Goal: Communication & Community: Answer question/provide support

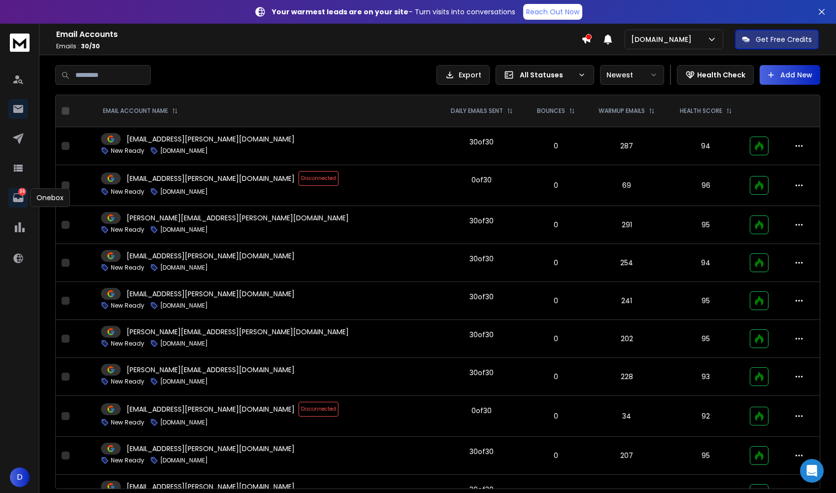
click at [26, 192] on link "36" at bounding box center [18, 198] width 20 height 20
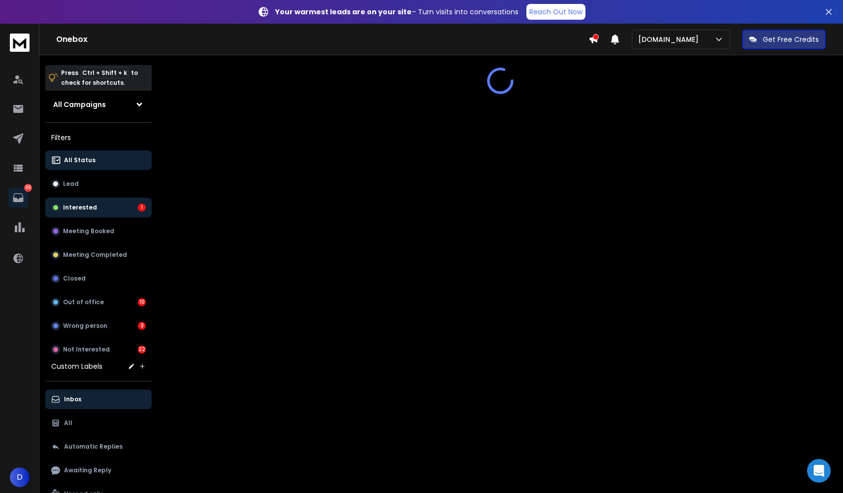
click at [113, 209] on button "Interested 1" at bounding box center [98, 208] width 106 height 20
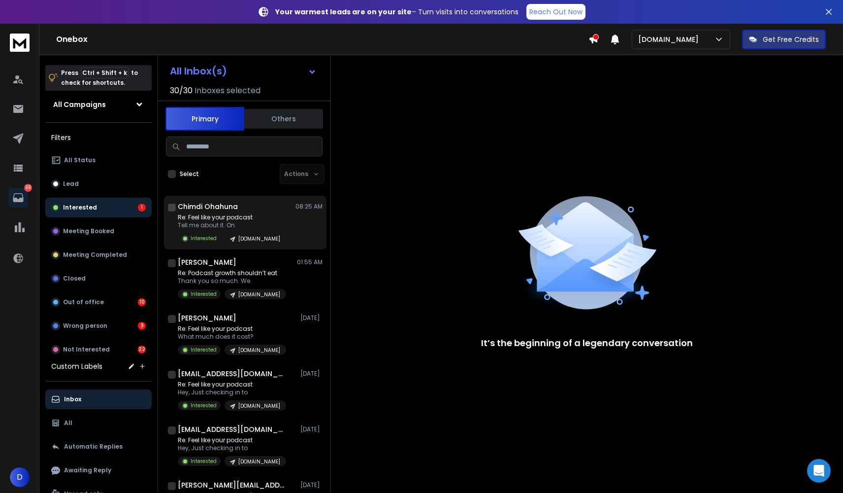
click at [203, 215] on p "Re: Feel like your podcast" at bounding box center [232, 217] width 108 height 8
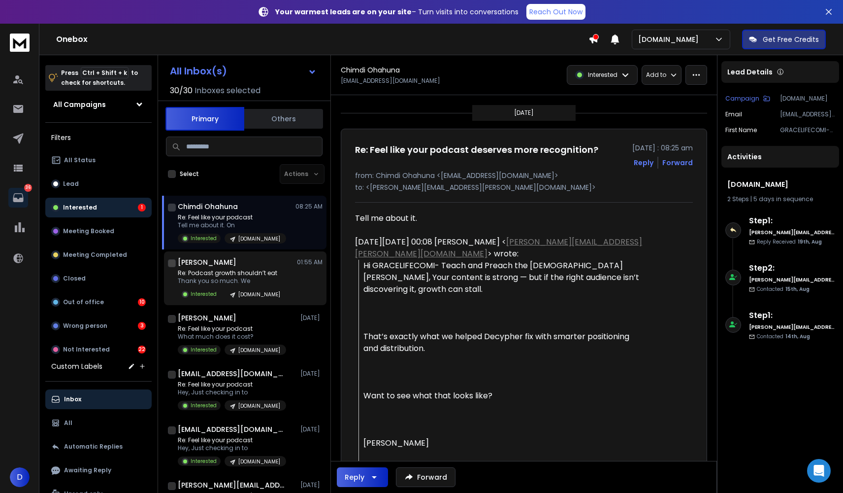
click at [267, 282] on p "Thank you so much. We" at bounding box center [232, 281] width 108 height 8
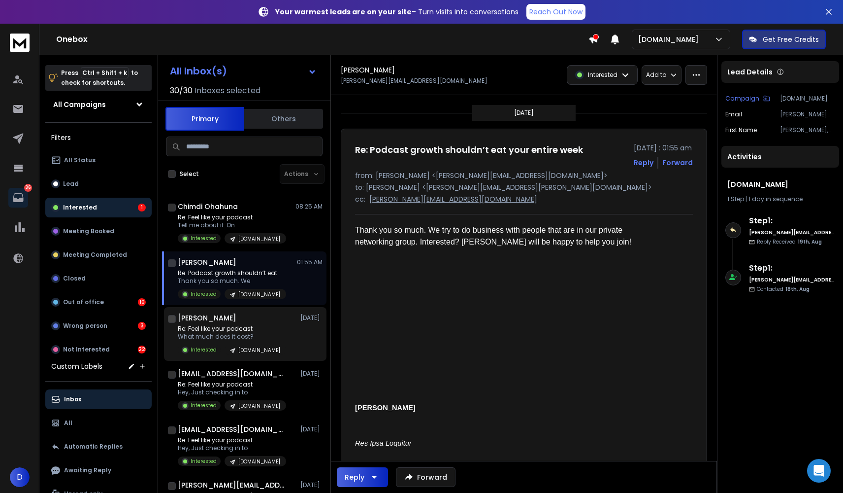
click at [271, 327] on p "Re: Feel like your podcast" at bounding box center [232, 329] width 108 height 8
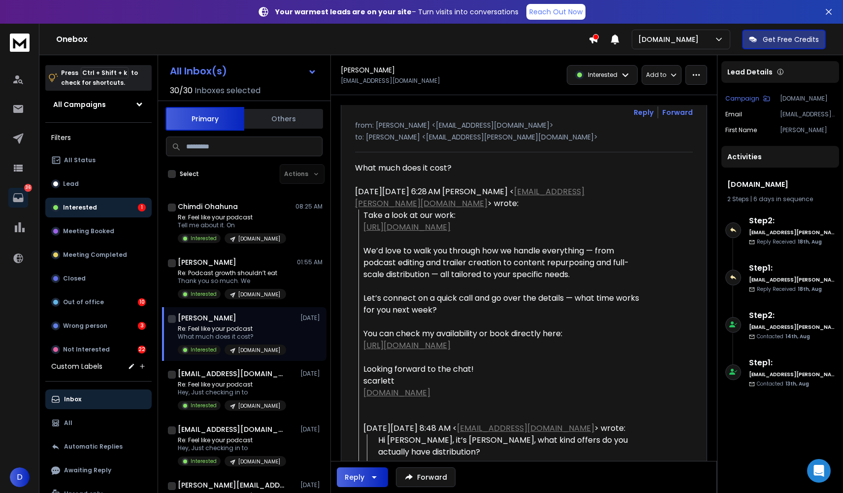
scroll to position [49, 0]
click at [349, 474] on div "Reply" at bounding box center [355, 477] width 20 height 10
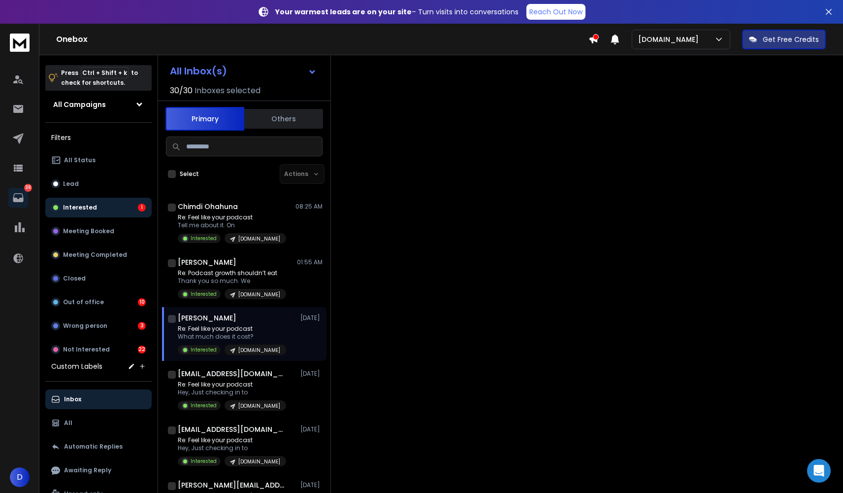
scroll to position [0, 0]
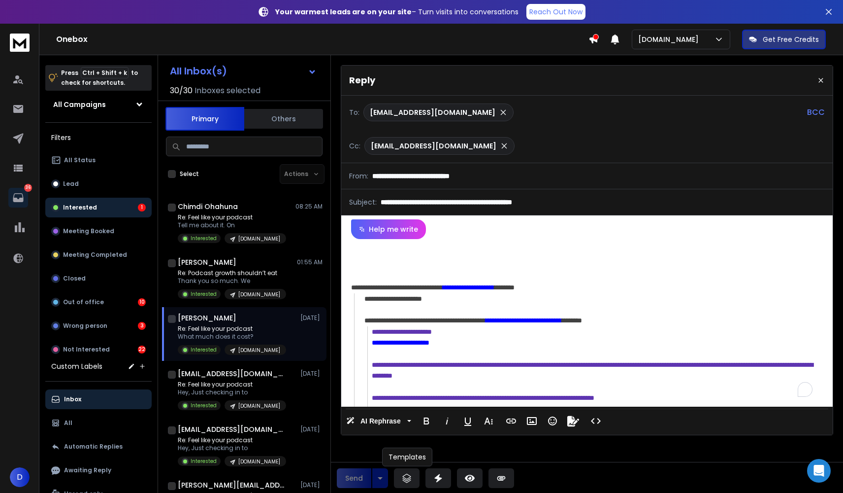
click at [407, 475] on icon at bounding box center [407, 478] width 10 height 10
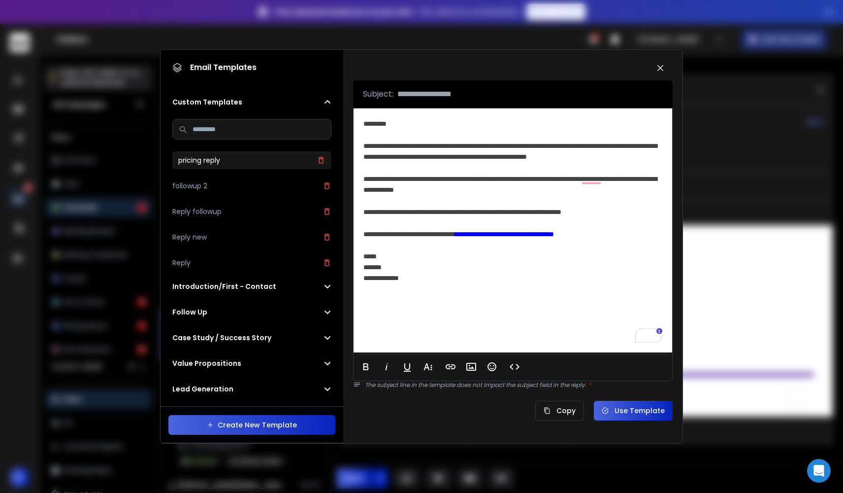
click at [210, 180] on div "followup 2" at bounding box center [251, 186] width 159 height 18
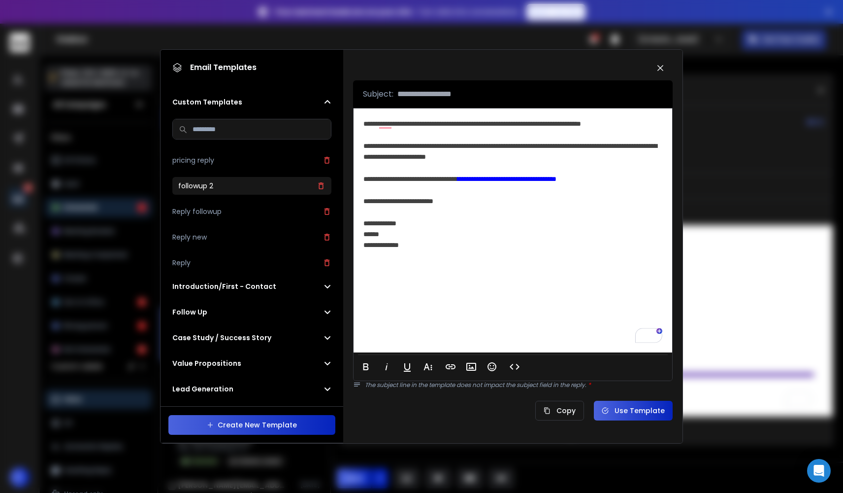
click at [212, 203] on div "Reply followup" at bounding box center [251, 211] width 159 height 18
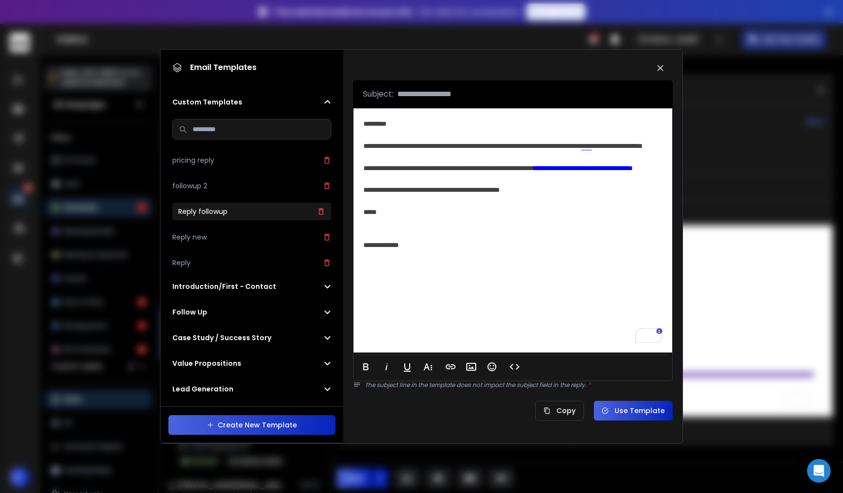
click at [210, 165] on div "Reply new" at bounding box center [251, 160] width 159 height 10
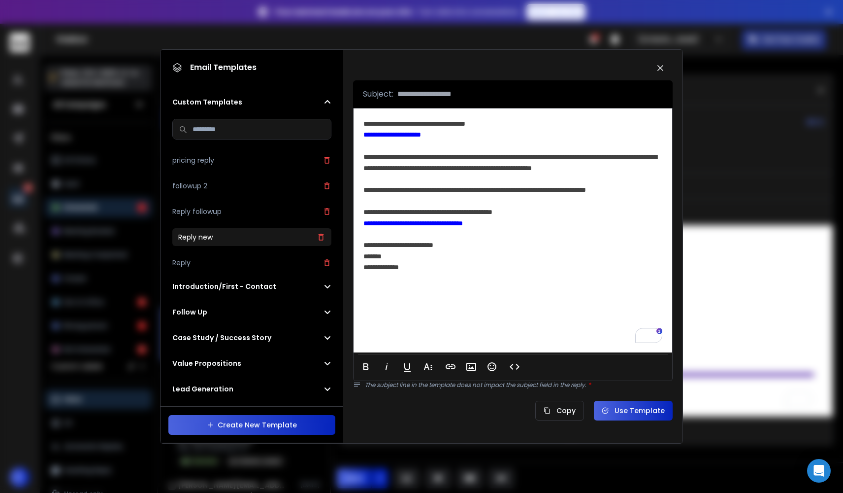
click at [217, 163] on div "pricing reply" at bounding box center [251, 160] width 159 height 10
